Goal: Task Accomplishment & Management: Manage account settings

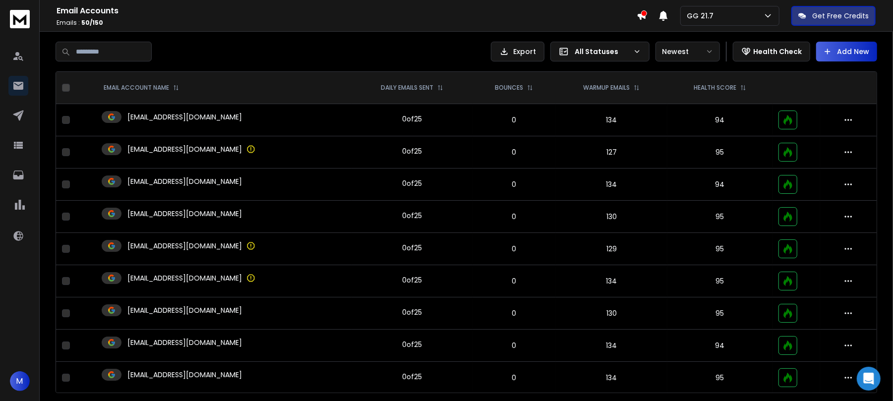
click at [7, 112] on div "M" at bounding box center [20, 200] width 40 height 401
click at [16, 114] on icon at bounding box center [18, 115] width 10 height 10
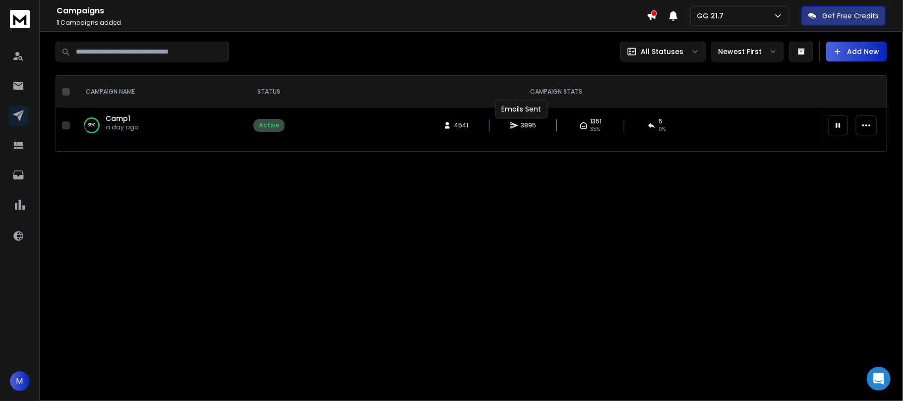
click at [514, 126] on icon at bounding box center [514, 125] width 8 height 7
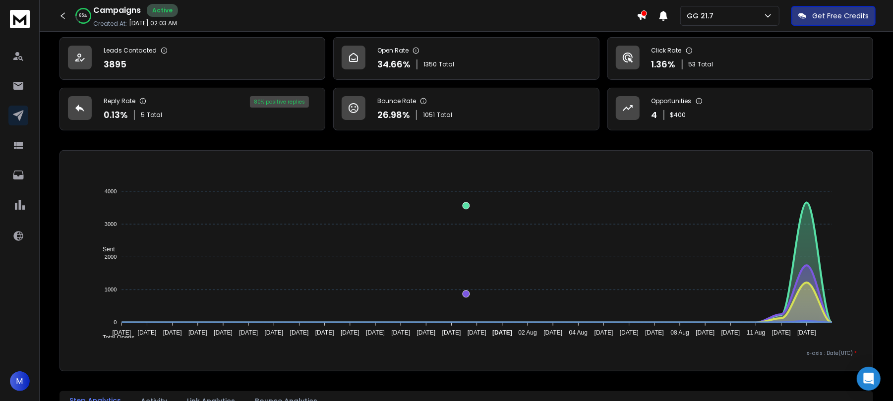
scroll to position [299, 0]
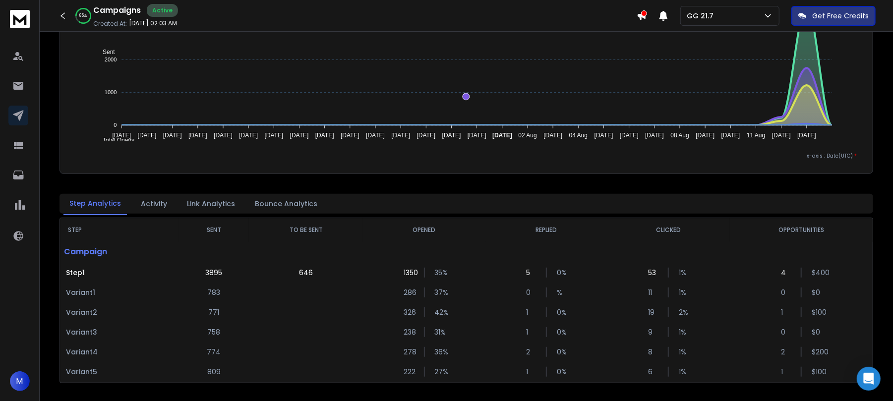
click at [149, 203] on button "Activity" at bounding box center [154, 204] width 38 height 22
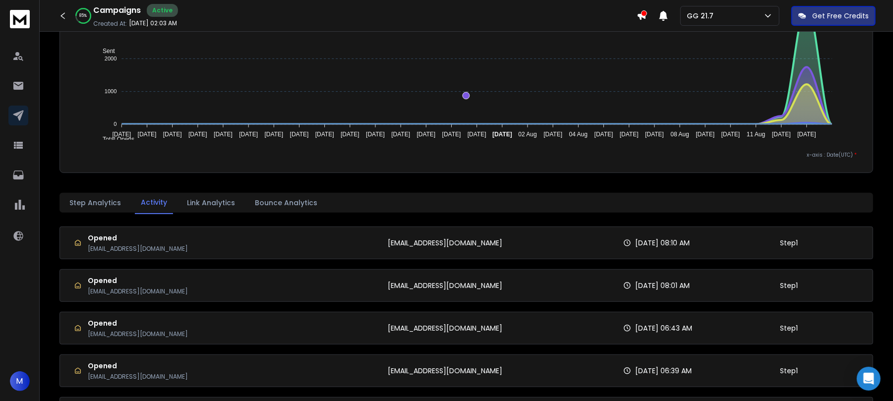
click at [208, 200] on button "Link Analytics" at bounding box center [211, 203] width 60 height 22
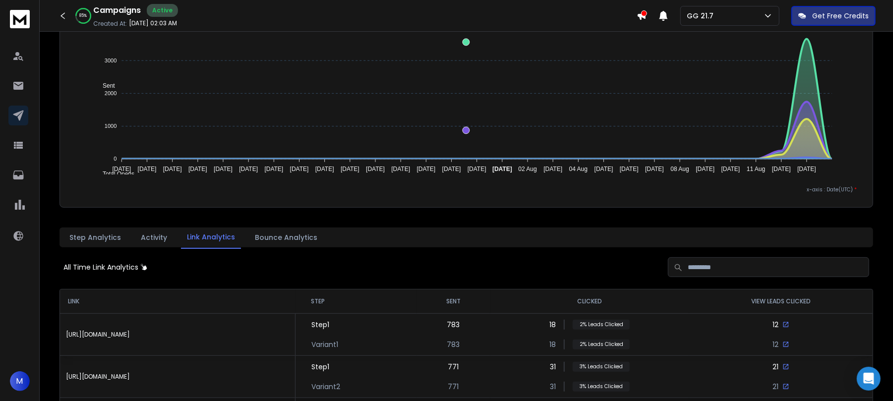
scroll to position [0, 0]
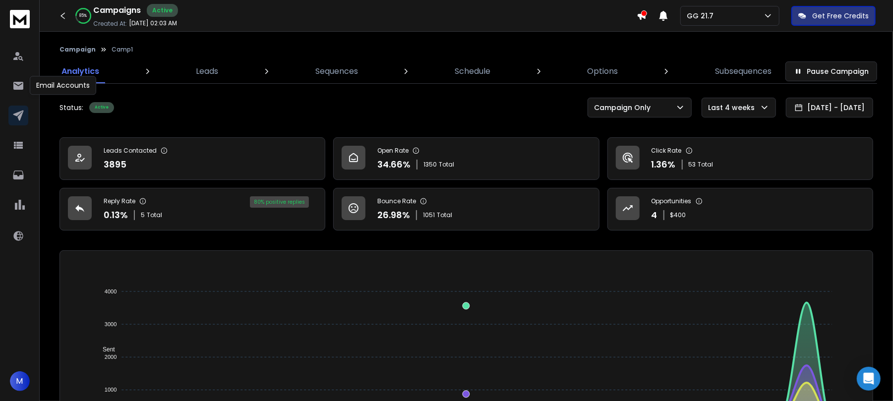
click at [48, 86] on div "Email Accounts" at bounding box center [63, 85] width 66 height 19
click at [24, 120] on icon at bounding box center [18, 116] width 12 height 12
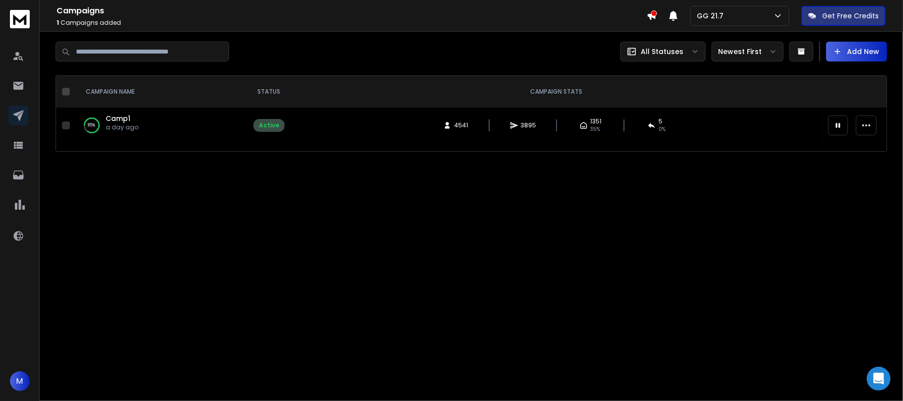
click at [532, 130] on div "4541 3895 1351 35 % 5 0 %" at bounding box center [557, 126] width 248 height 16
